Goal: Navigation & Orientation: Find specific page/section

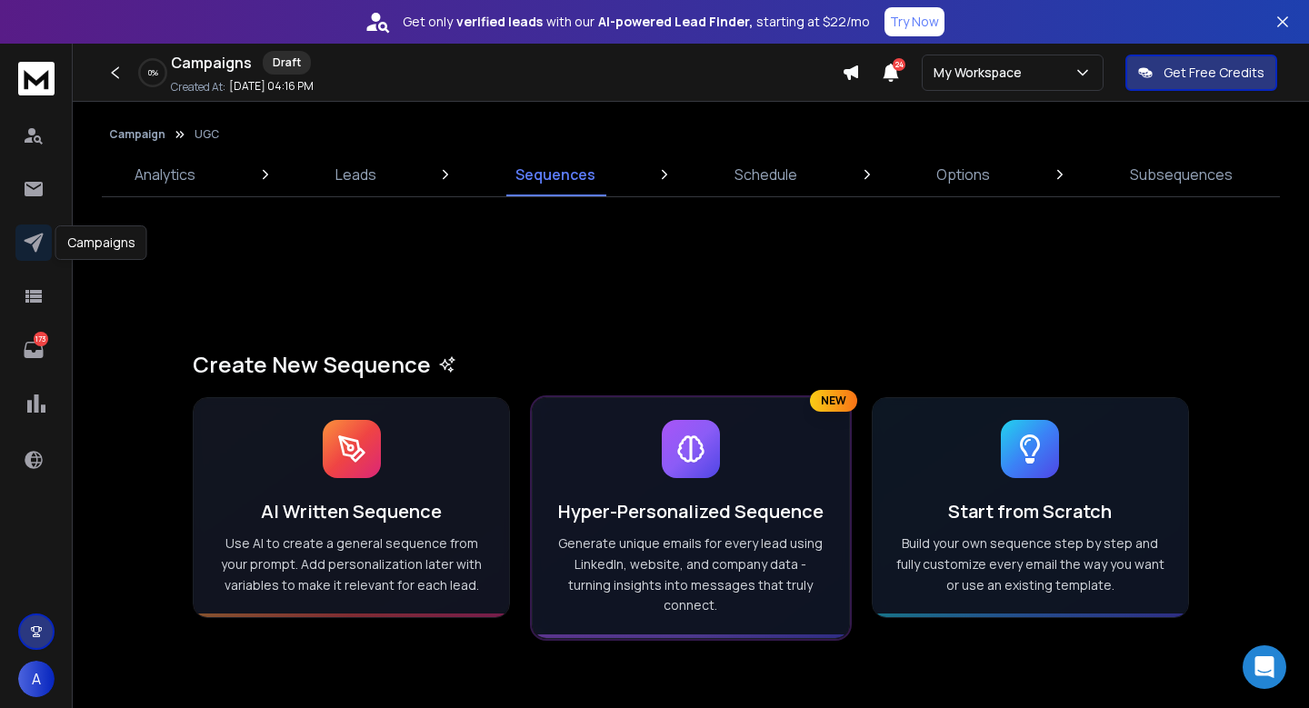
click at [55, 229] on div "Campaigns" at bounding box center [101, 242] width 92 height 35
click at [20, 75] on img at bounding box center [36, 79] width 36 height 34
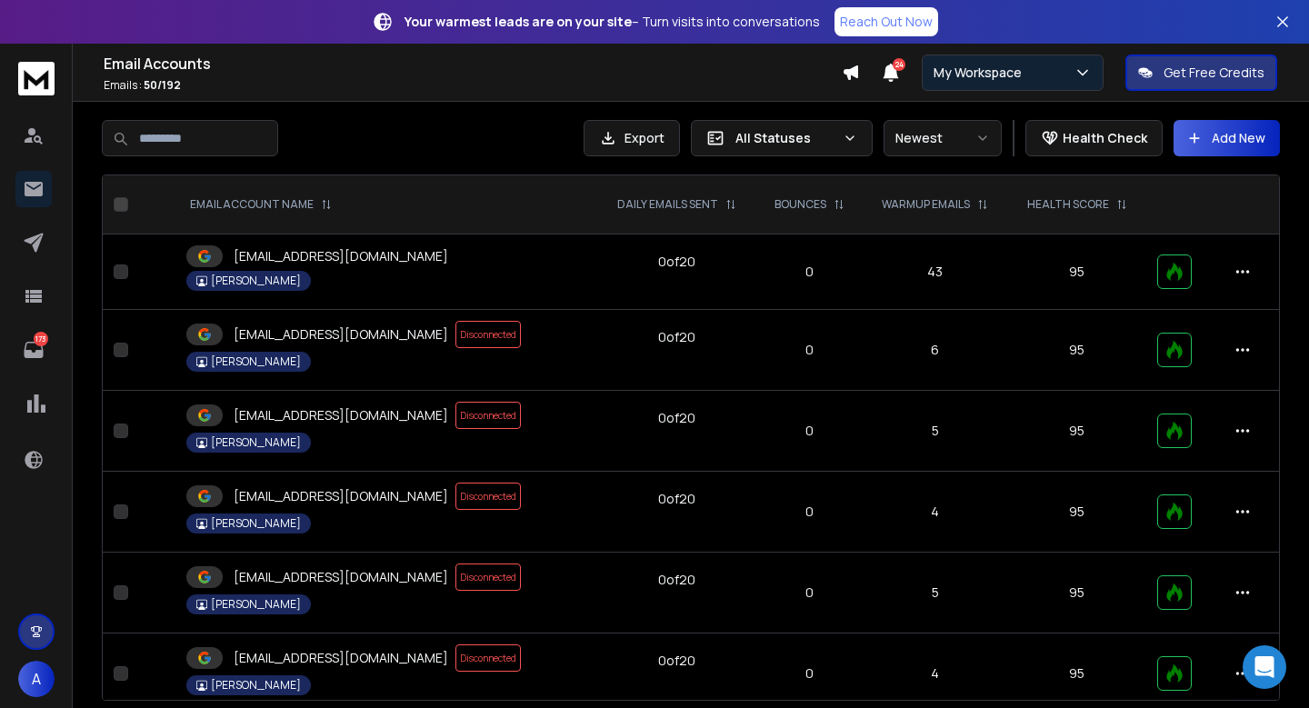
click at [1054, 68] on div "My Workspace" at bounding box center [1012, 73] width 158 height 18
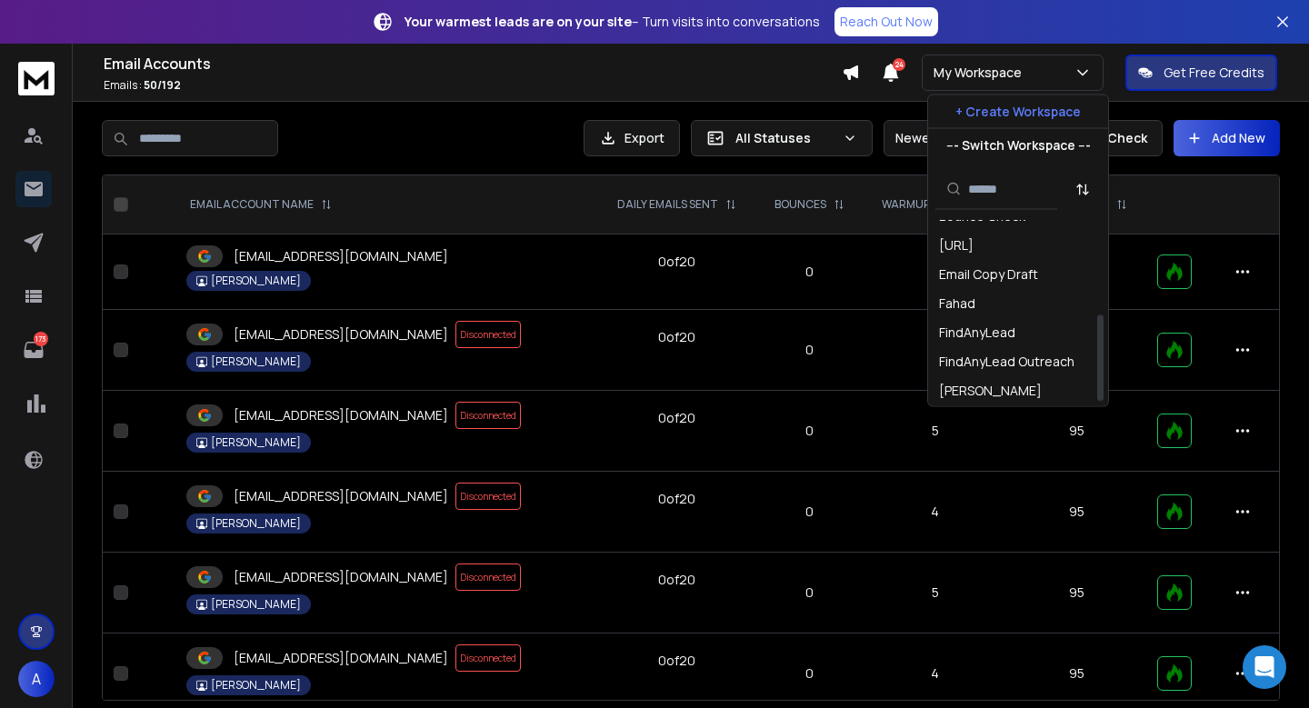
scroll to position [196, 0]
click at [974, 386] on div "TeqFie" at bounding box center [960, 388] width 42 height 18
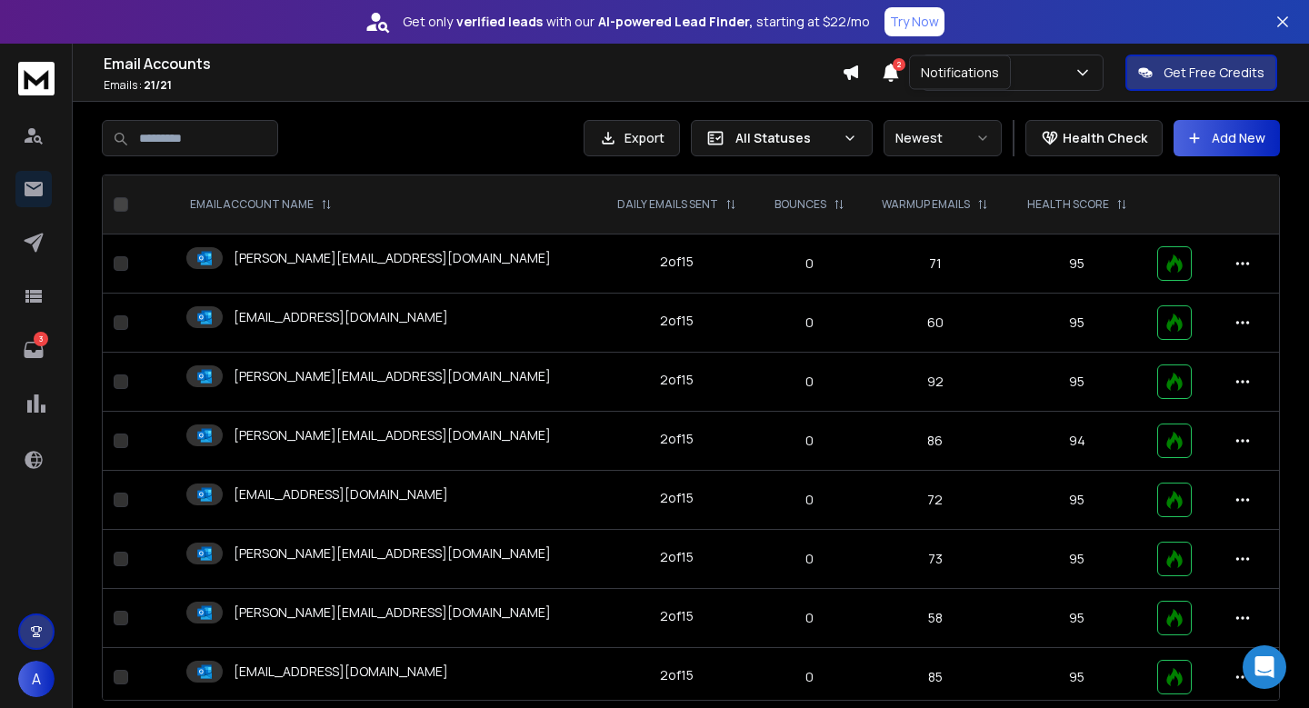
click at [901, 68] on span "2" at bounding box center [898, 64] width 13 height 13
click at [38, 351] on icon at bounding box center [33, 350] width 19 height 16
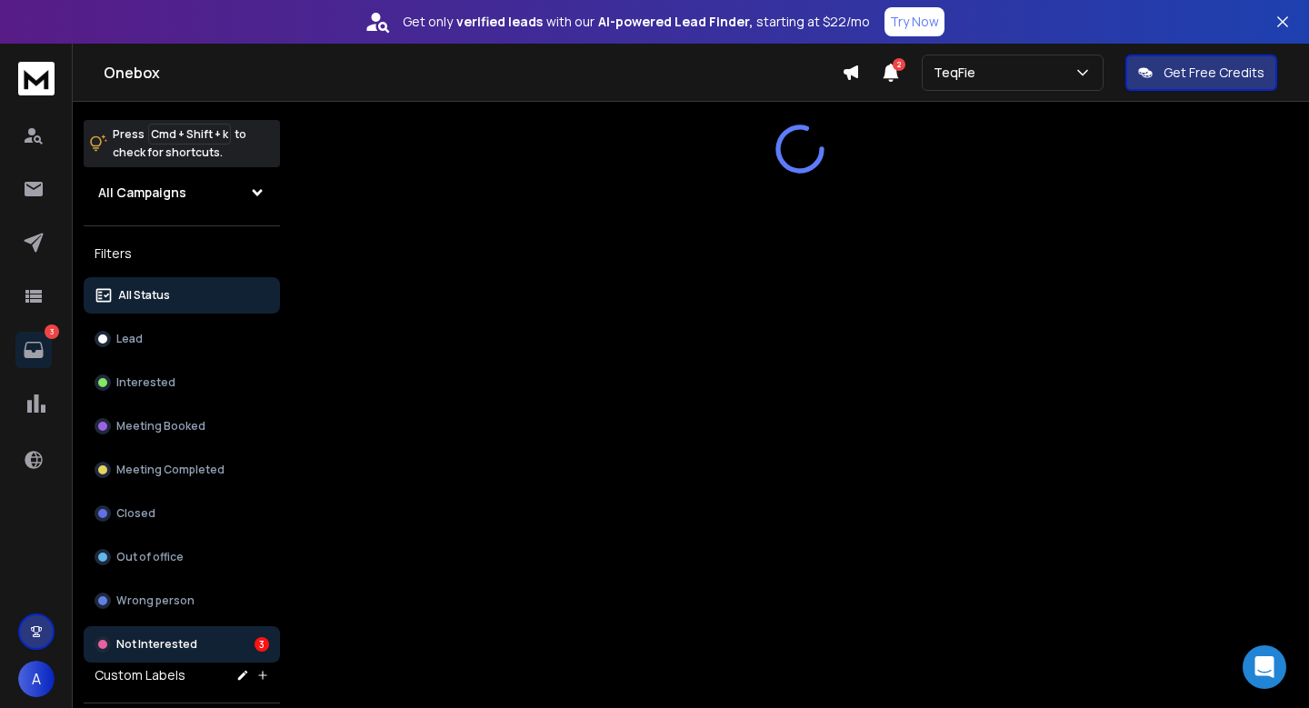
click at [159, 638] on p "Not Interested" at bounding box center [156, 644] width 81 height 15
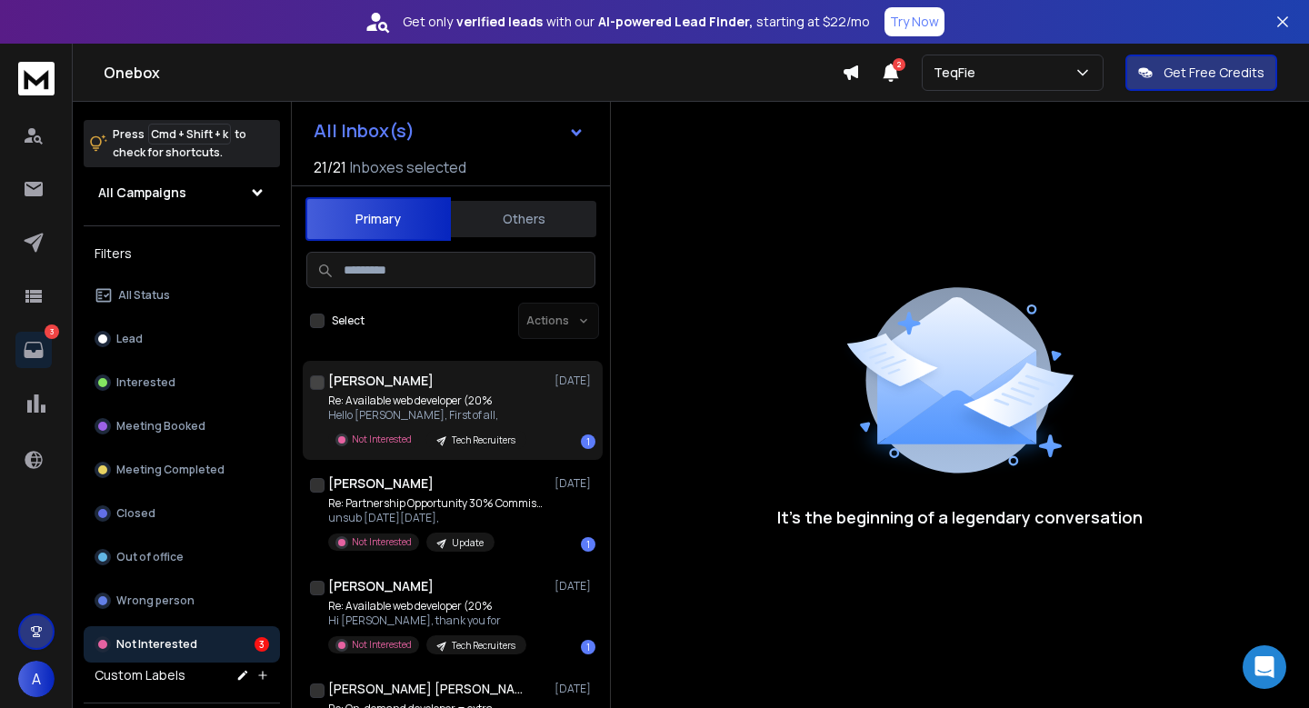
click at [502, 400] on p "Re: Available web developer (20%" at bounding box center [427, 400] width 198 height 15
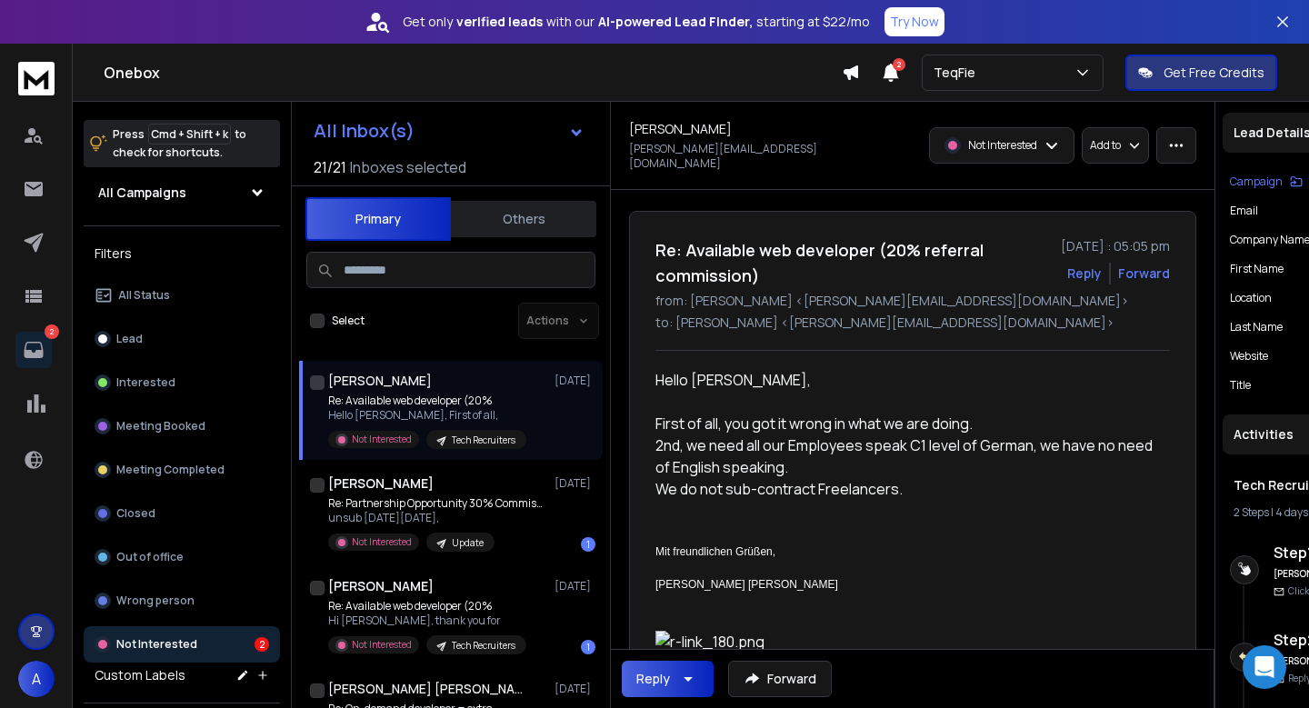
scroll to position [44, 0]
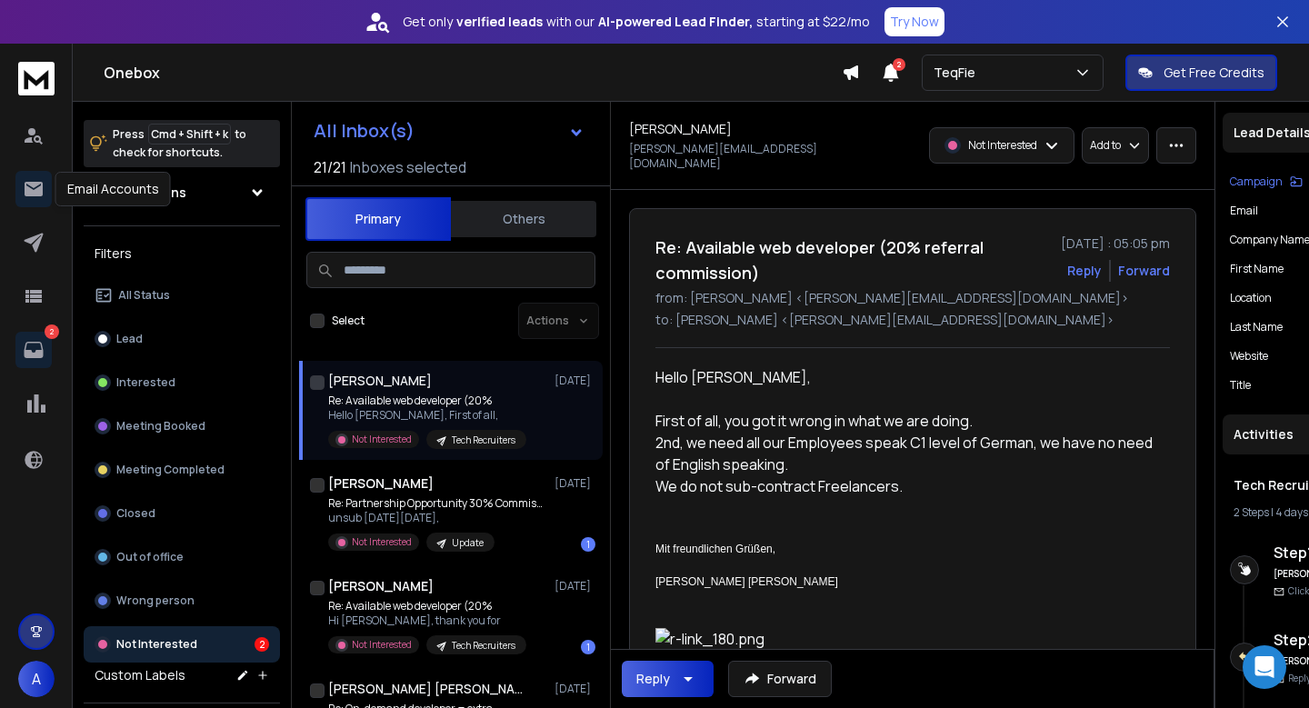
click at [28, 182] on icon at bounding box center [34, 189] width 18 height 15
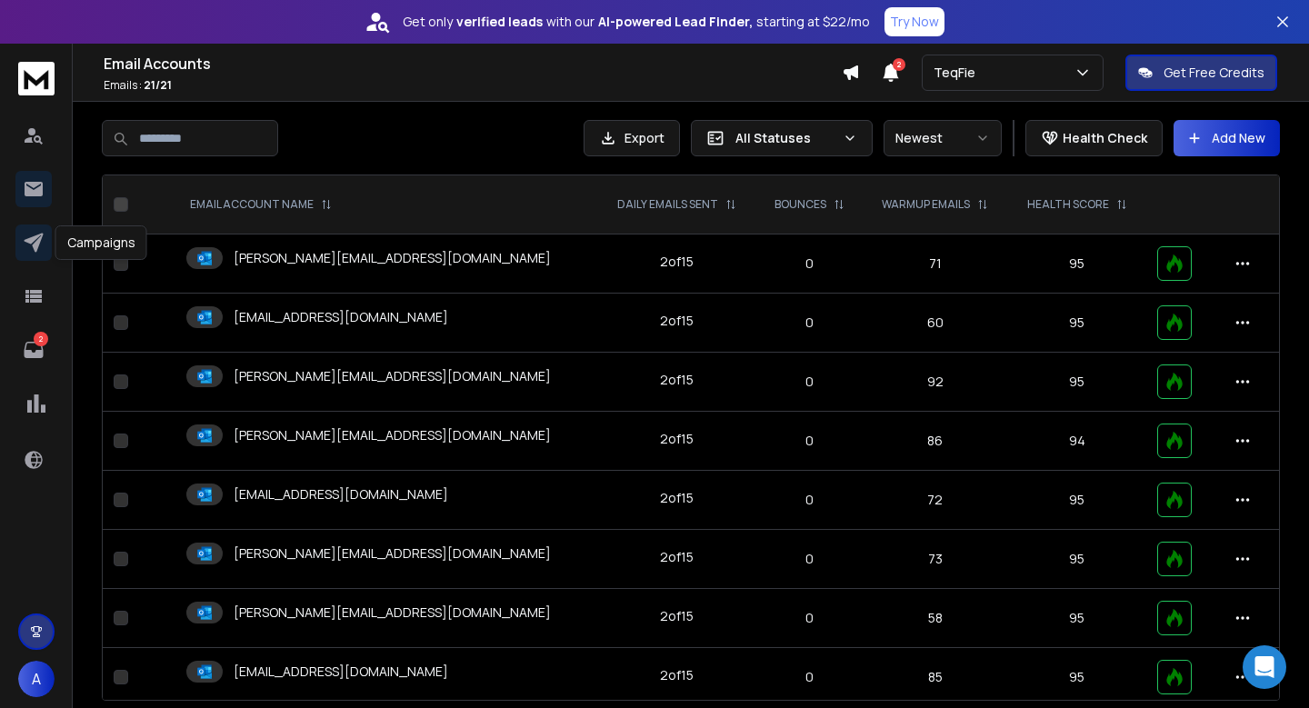
click at [16, 235] on link at bounding box center [33, 242] width 36 height 36
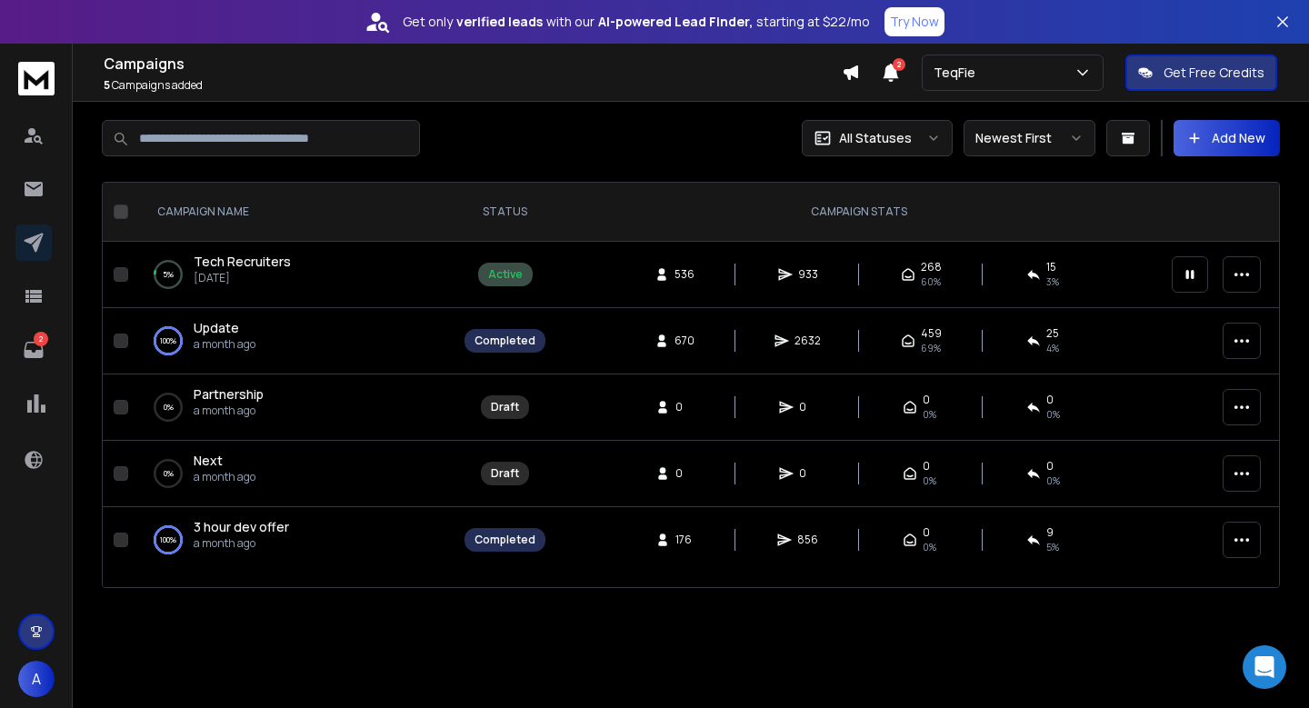
click at [254, 259] on span "Tech Recruiters" at bounding box center [242, 261] width 97 height 17
